Goal: Task Accomplishment & Management: Manage account settings

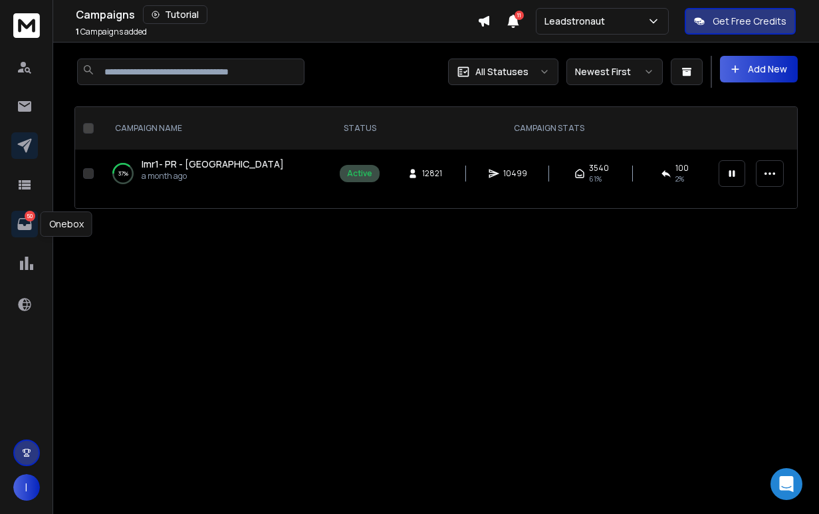
click at [19, 222] on icon at bounding box center [25, 224] width 16 height 16
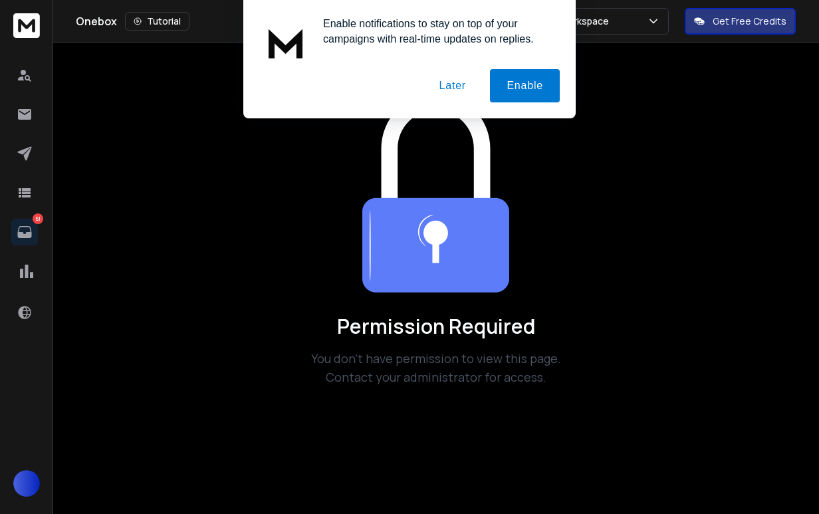
click at [457, 81] on button "Later" at bounding box center [452, 85] width 60 height 33
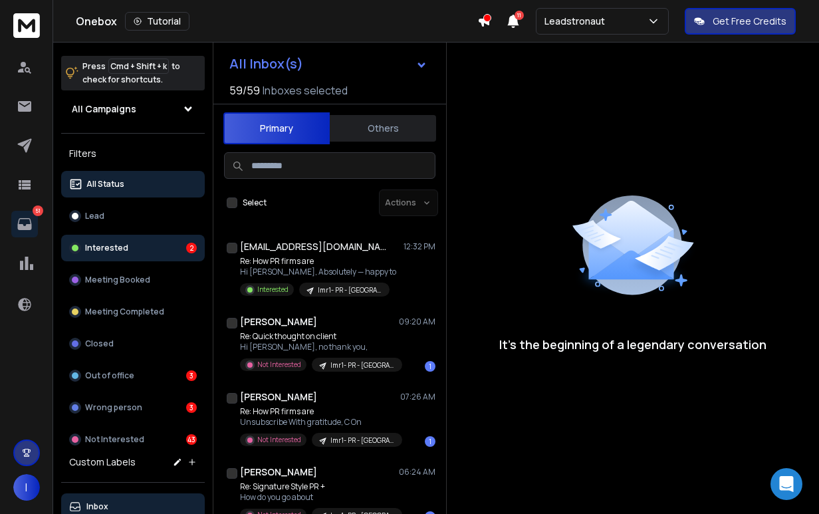
click at [120, 244] on p "Interested" at bounding box center [106, 248] width 43 height 11
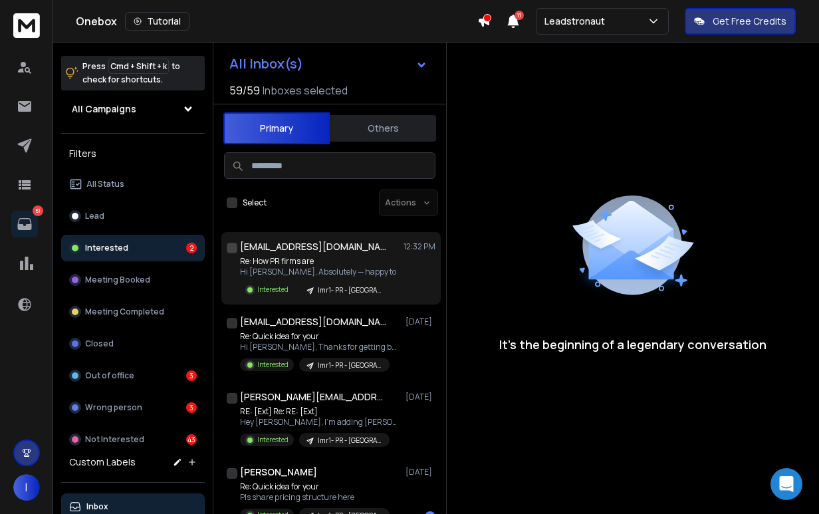
click at [320, 259] on p "Re: How PR firms are" at bounding box center [318, 261] width 156 height 11
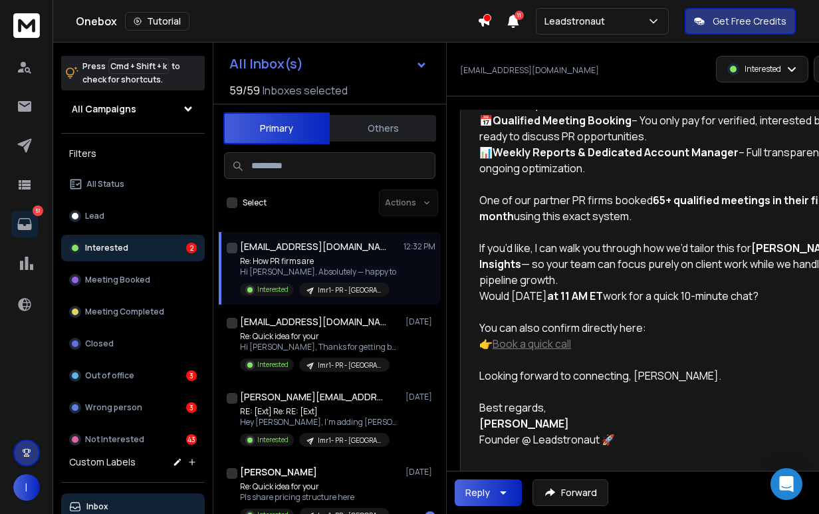
scroll to position [346, 0]
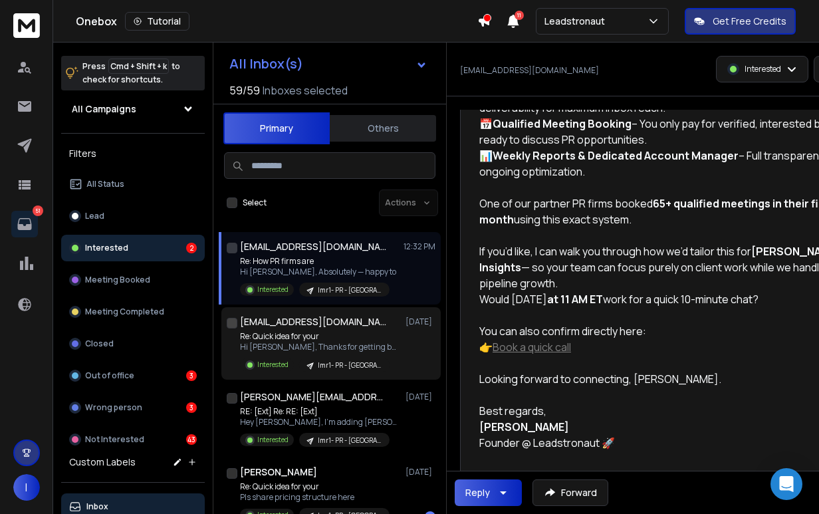
click at [288, 322] on h1 "[EMAIL_ADDRESS][DOMAIN_NAME]" at bounding box center [313, 321] width 146 height 13
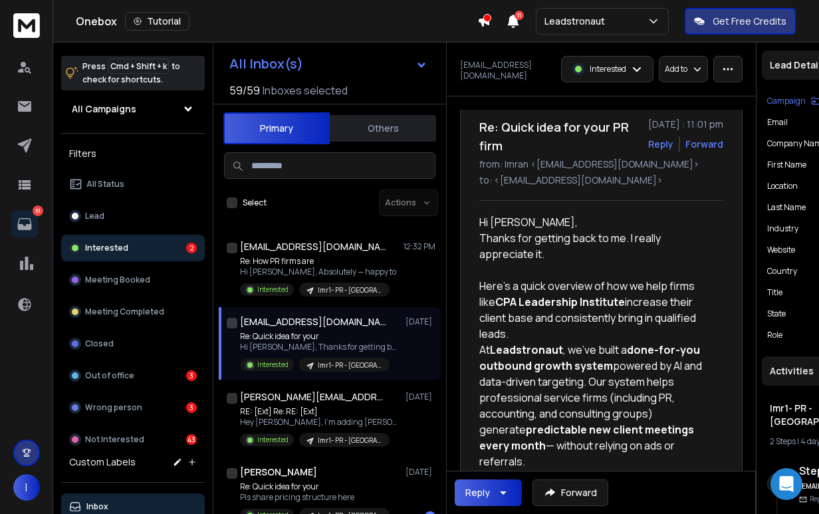
scroll to position [58, 0]
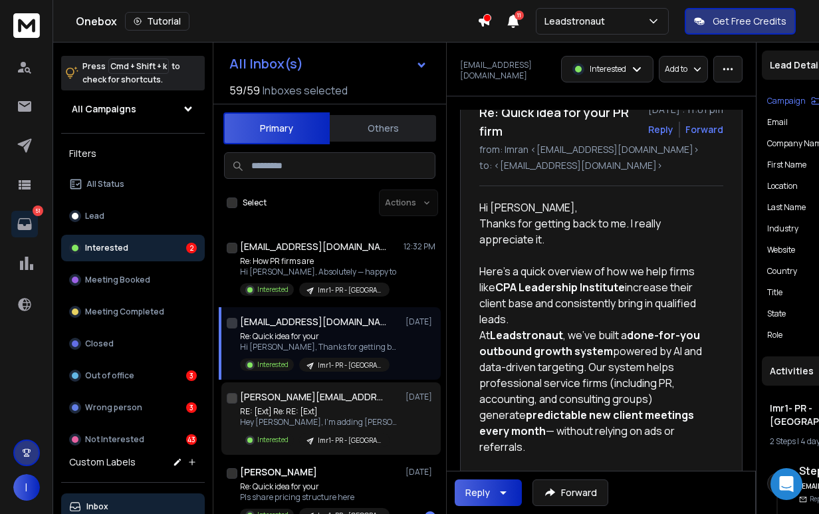
click at [319, 405] on div "[PERSON_NAME][EMAIL_ADDRESS][DOMAIN_NAME] [DATE] RE: [Ext] Re: RE: [Ext] Hey [P…" at bounding box center [337, 418] width 195 height 56
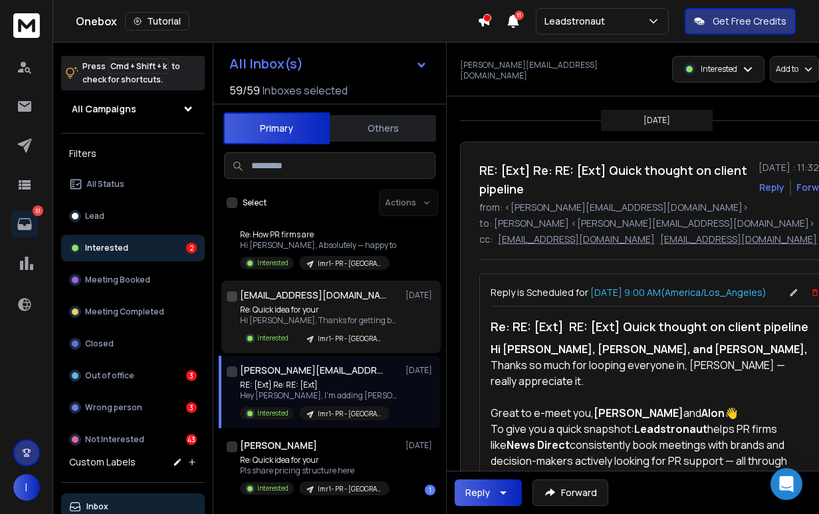
scroll to position [32, 0]
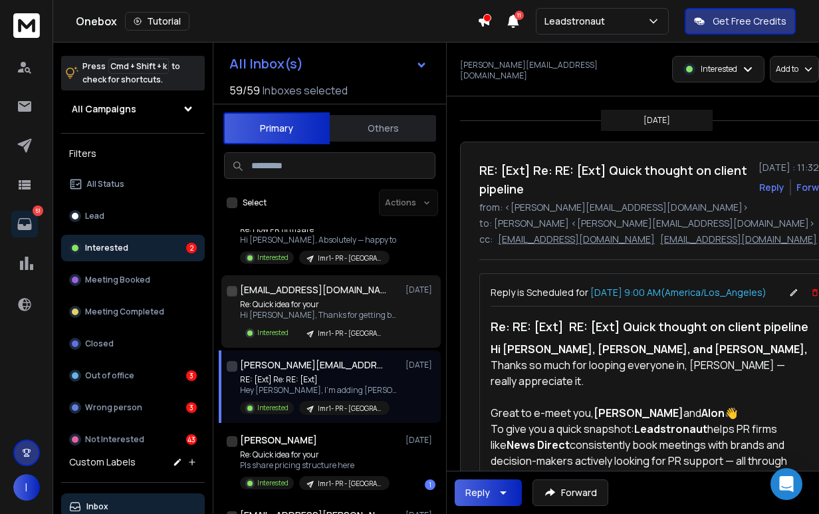
click at [330, 372] on div "[PERSON_NAME][EMAIL_ADDRESS][DOMAIN_NAME] [DATE] RE: [Ext] Re: RE: [Ext] Hey [P…" at bounding box center [337, 386] width 195 height 56
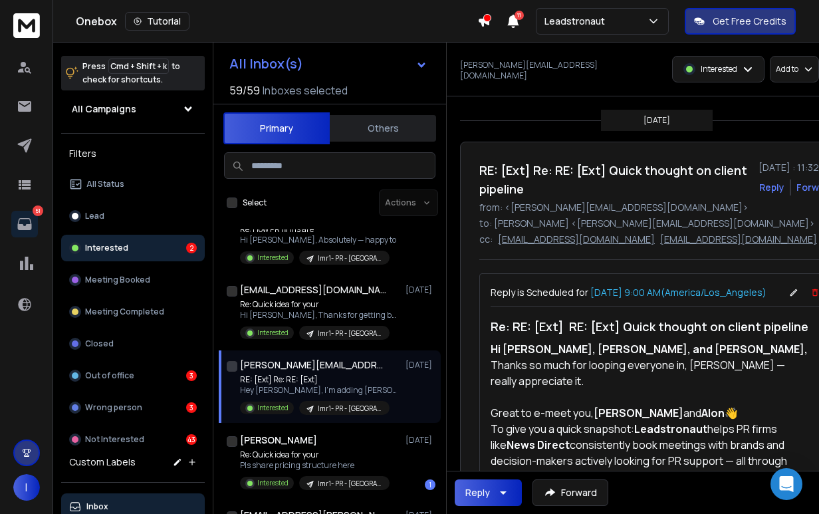
click at [322, 382] on p "RE: [Ext] Re: RE: [Ext]" at bounding box center [320, 379] width 160 height 11
click at [333, 381] on p "RE: [Ext] Re: RE: [Ext]" at bounding box center [320, 379] width 160 height 11
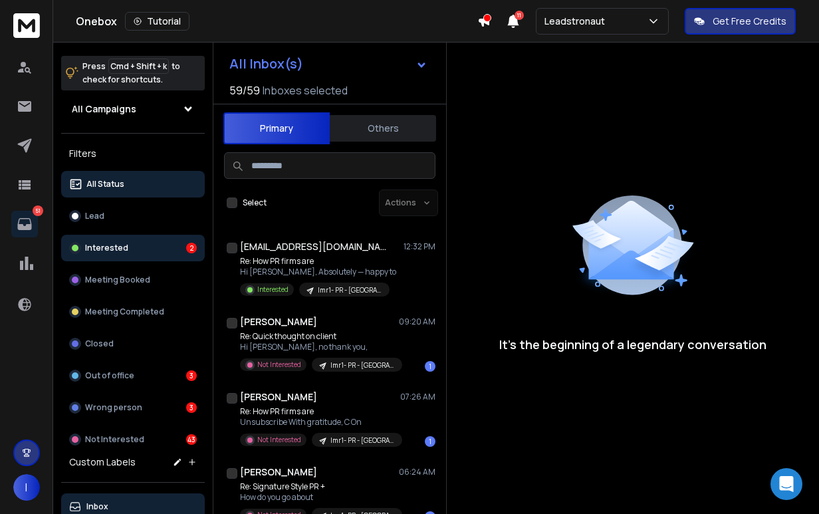
click at [128, 255] on button "Interested 2" at bounding box center [133, 248] width 144 height 27
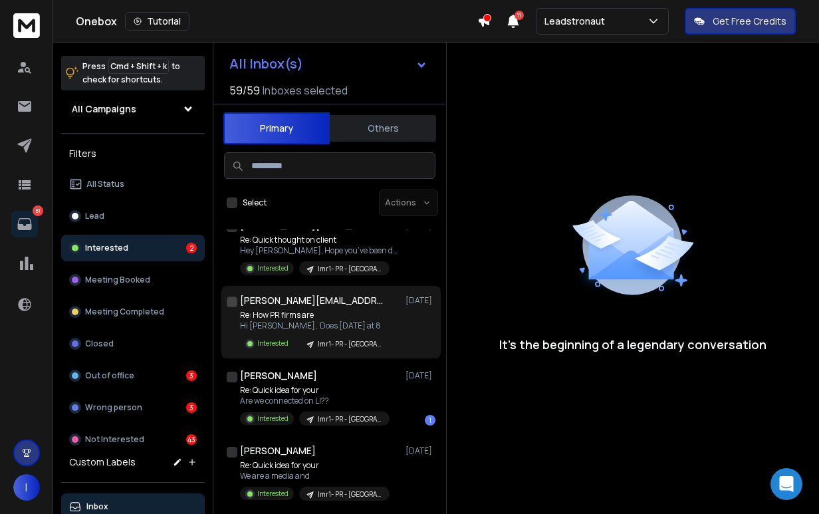
scroll to position [383, 0]
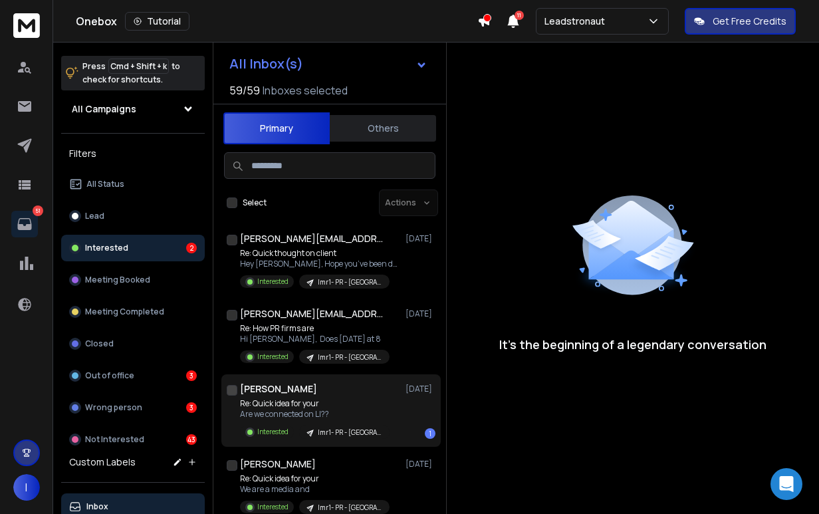
click at [323, 404] on p "Re: Quick idea for your" at bounding box center [315, 403] width 150 height 11
